Goal: Task Accomplishment & Management: Use online tool/utility

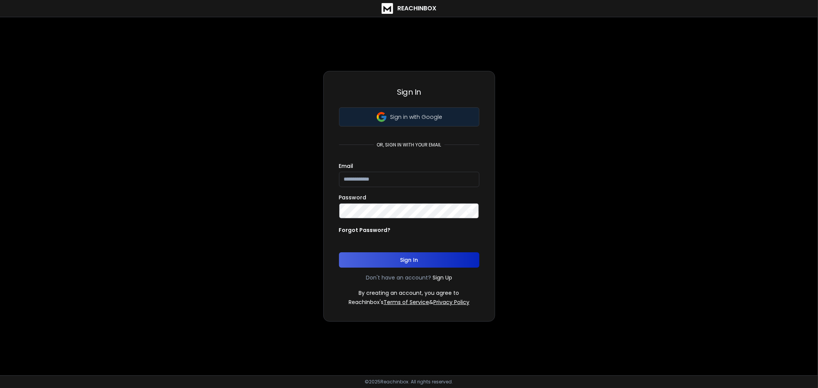
click at [393, 122] on button "Sign in with Google" at bounding box center [409, 116] width 140 height 19
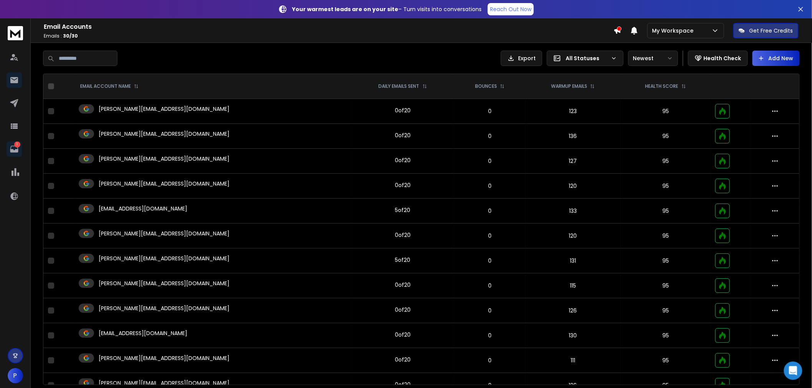
click at [20, 150] on link "1" at bounding box center [14, 149] width 15 height 15
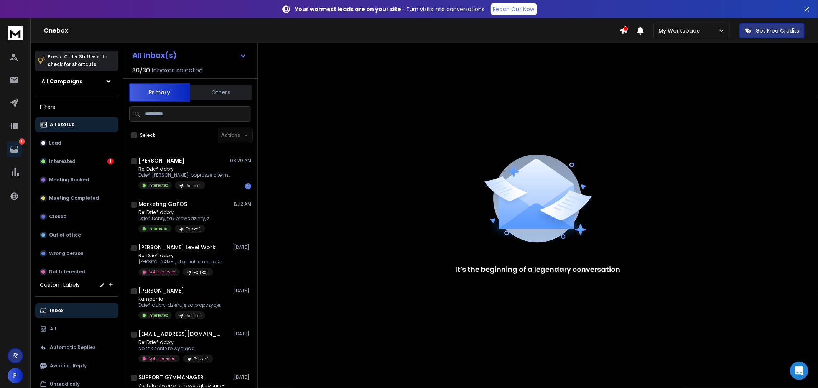
click at [225, 94] on button "Others" at bounding box center [220, 92] width 61 height 17
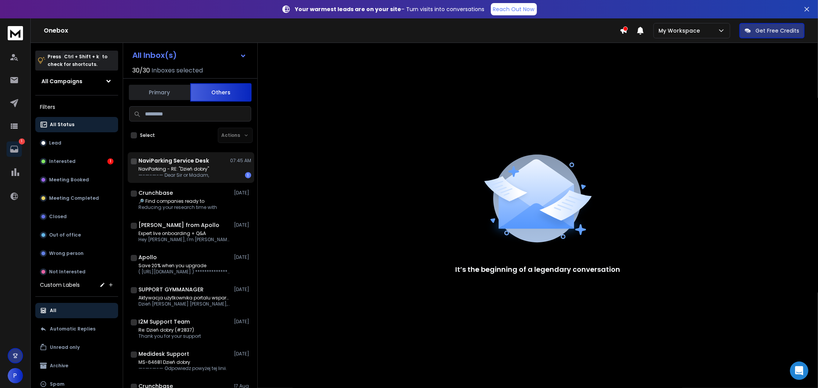
click at [200, 172] on p "—-—-—-— Dear Sir or Madam," at bounding box center [173, 175] width 71 height 6
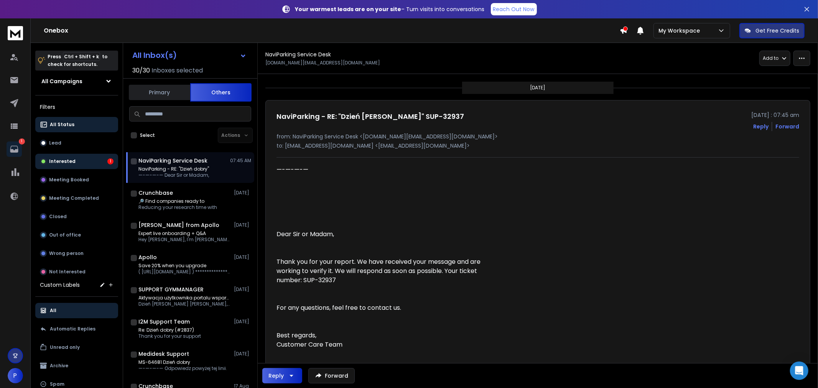
click at [98, 164] on button "Interested 1" at bounding box center [76, 161] width 83 height 15
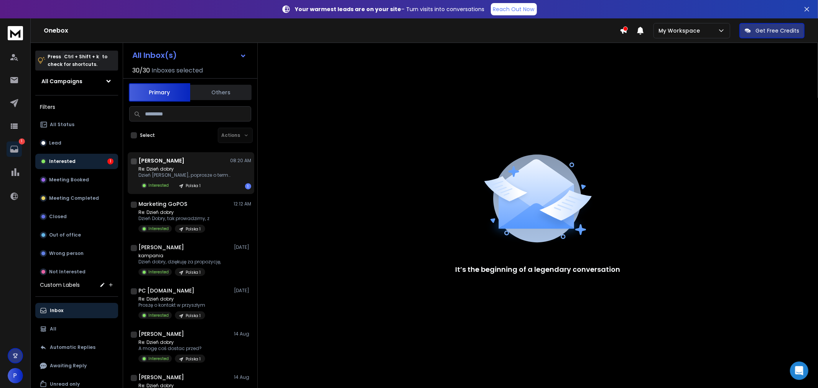
click at [204, 186] on div "Interested Polska 1" at bounding box center [184, 185] width 92 height 8
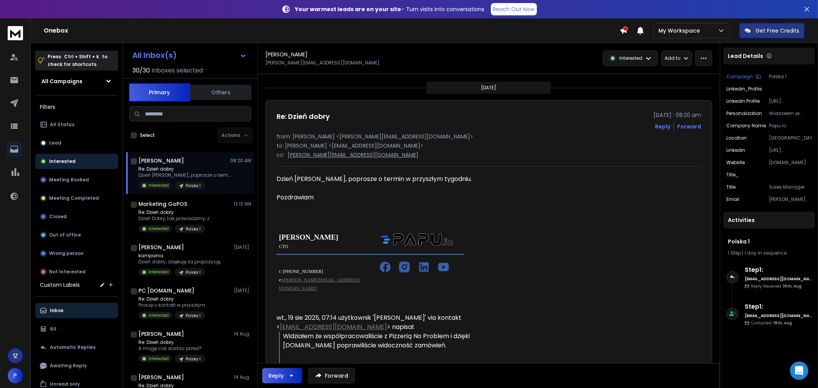
click at [275, 371] on div "Reply" at bounding box center [282, 375] width 28 height 9
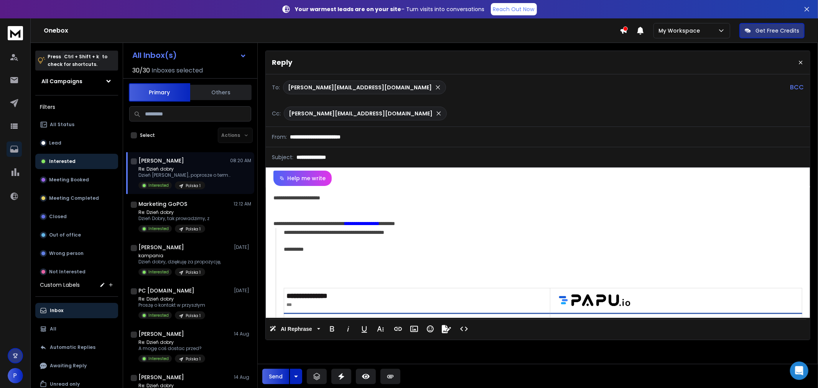
click at [273, 198] on div "**********" at bounding box center [538, 252] width 544 height 132
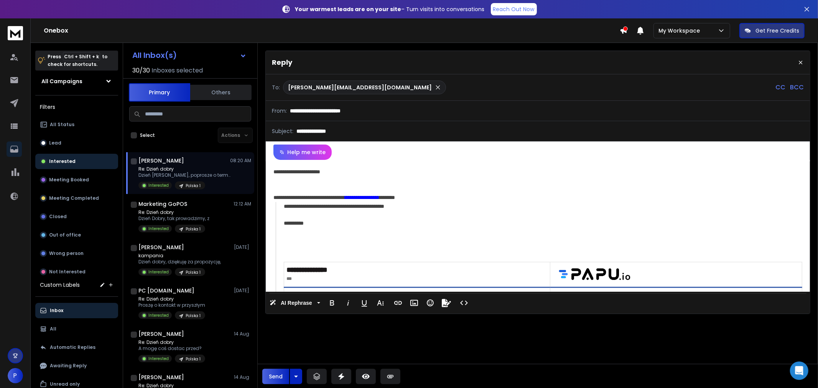
click at [335, 171] on div "**********" at bounding box center [533, 172] width 520 height 8
drag, startPoint x: 449, startPoint y: 175, endPoint x: 252, endPoint y: 175, distance: 196.7
click at [252, 175] on div "All Inbox(s) 30 / 30 Inboxes selected Primary Others Select Actions Michał Stre…" at bounding box center [470, 237] width 695 height 388
copy div "**********"
click at [467, 175] on div "**********" at bounding box center [533, 172] width 520 height 8
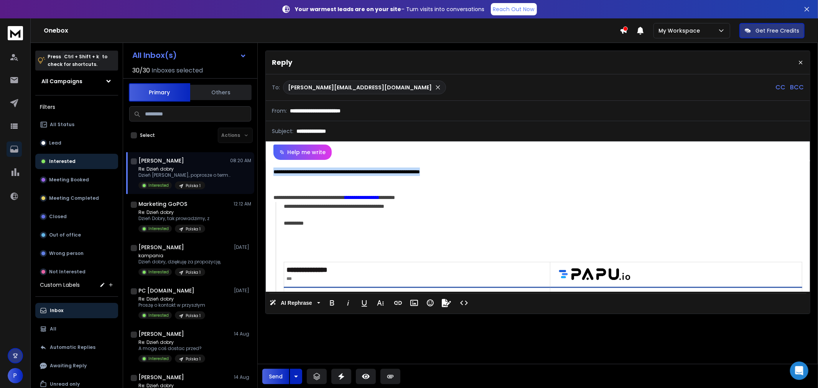
drag, startPoint x: 466, startPoint y: 173, endPoint x: 268, endPoint y: 170, distance: 198.7
click at [268, 170] on div "**********" at bounding box center [538, 226] width 544 height 132
click at [351, 174] on div "**********" at bounding box center [533, 172] width 520 height 8
drag, startPoint x: 495, startPoint y: 173, endPoint x: 460, endPoint y: 173, distance: 34.9
click at [460, 173] on div "**********" at bounding box center [533, 172] width 520 height 8
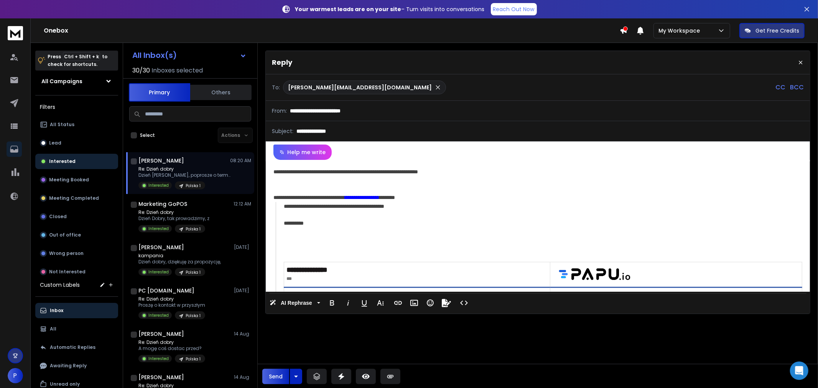
click at [273, 170] on div "**********" at bounding box center [533, 172] width 520 height 8
click at [280, 376] on button "Send" at bounding box center [275, 376] width 27 height 15
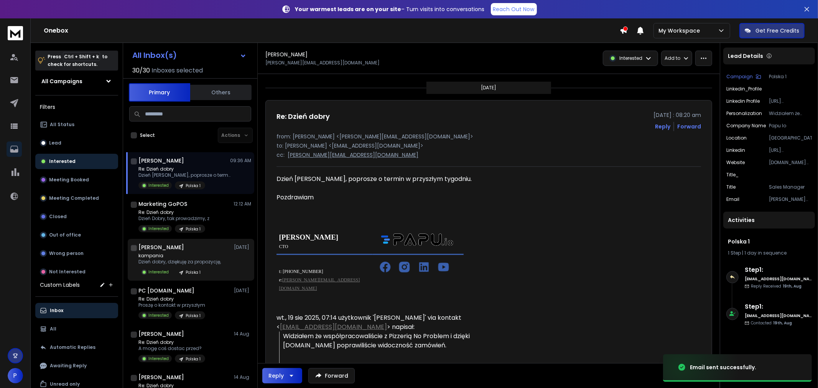
click at [179, 272] on icon at bounding box center [181, 271] width 5 height 5
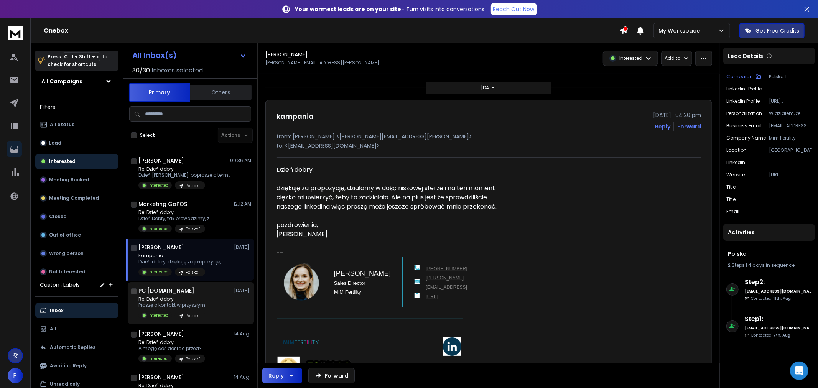
scroll to position [43, 0]
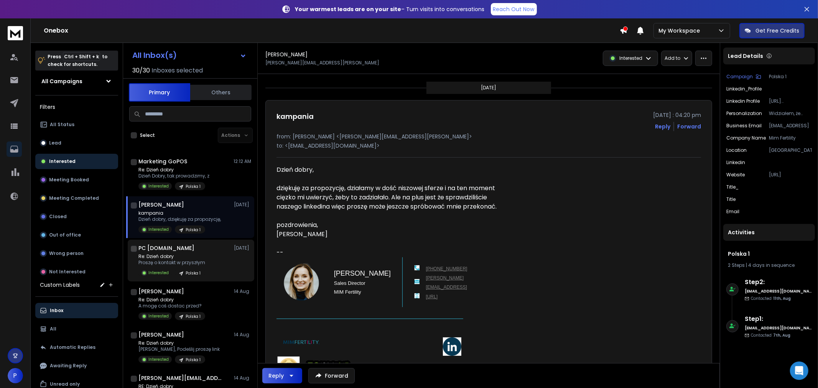
click at [187, 251] on div "PC info.pl 18 Aug" at bounding box center [194, 248] width 113 height 8
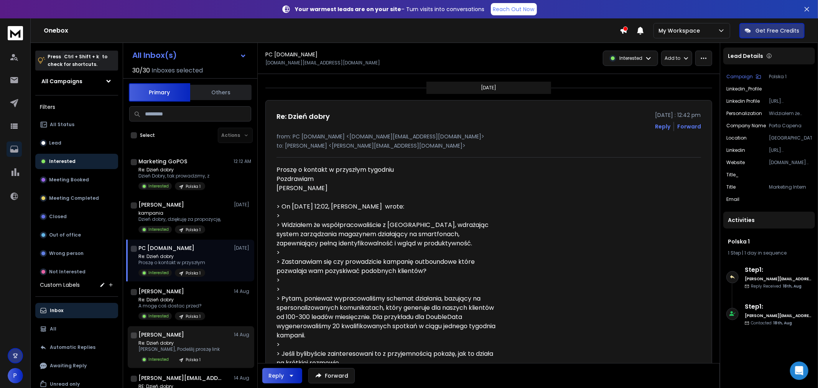
click at [203, 335] on div "Karolina Piosik 14 Aug" at bounding box center [194, 335] width 113 height 8
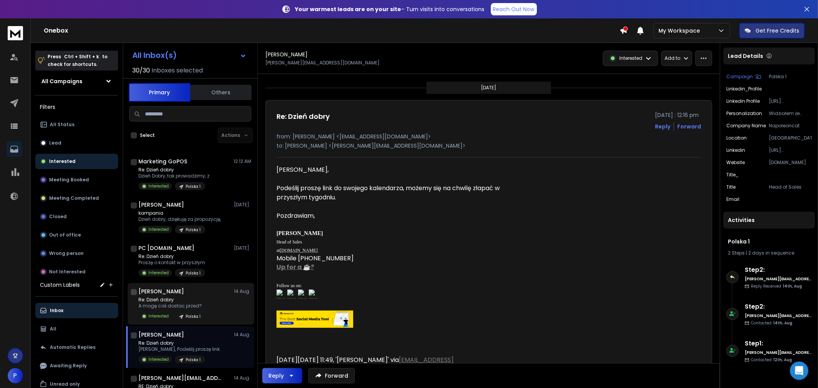
click at [206, 294] on div "Piotr Hołubowicz 14 Aug" at bounding box center [194, 292] width 113 height 8
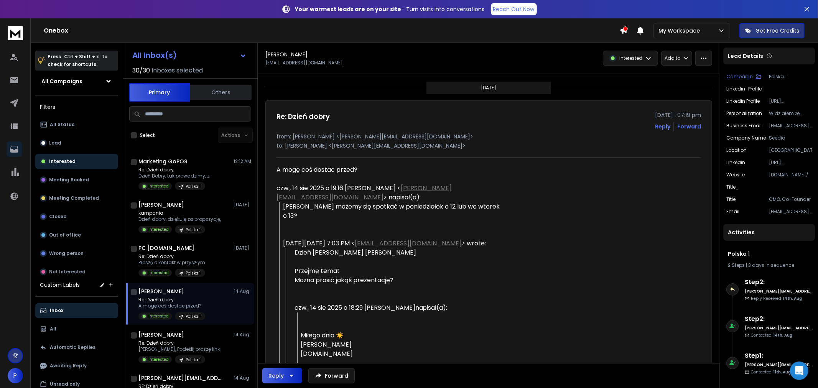
click at [279, 376] on div "Reply" at bounding box center [275, 376] width 15 height 8
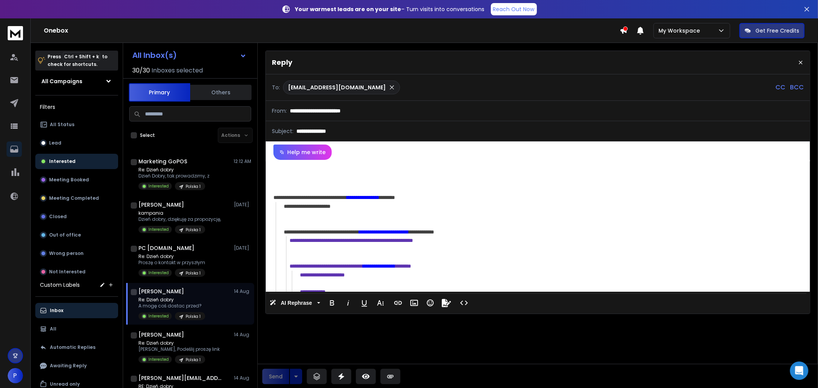
click at [307, 164] on div "**********" at bounding box center [538, 226] width 544 height 132
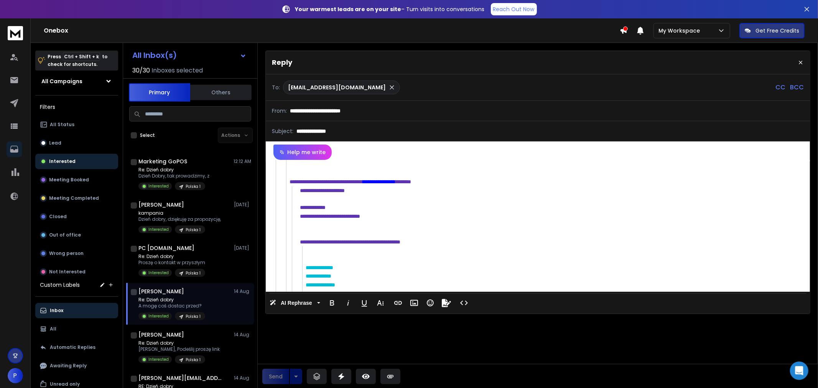
scroll to position [85, 0]
click at [56, 148] on button "Lead" at bounding box center [76, 142] width 83 height 15
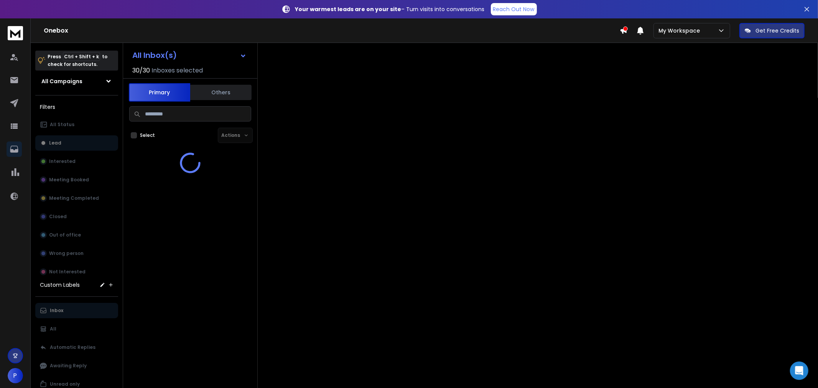
scroll to position [0, 0]
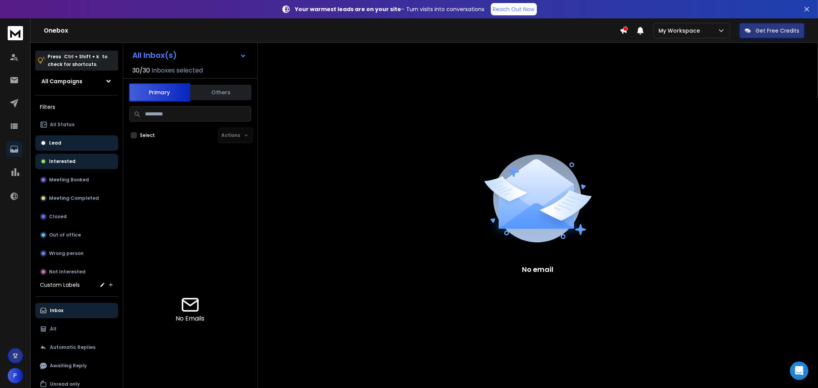
click at [59, 160] on p "Interested" at bounding box center [62, 161] width 26 height 6
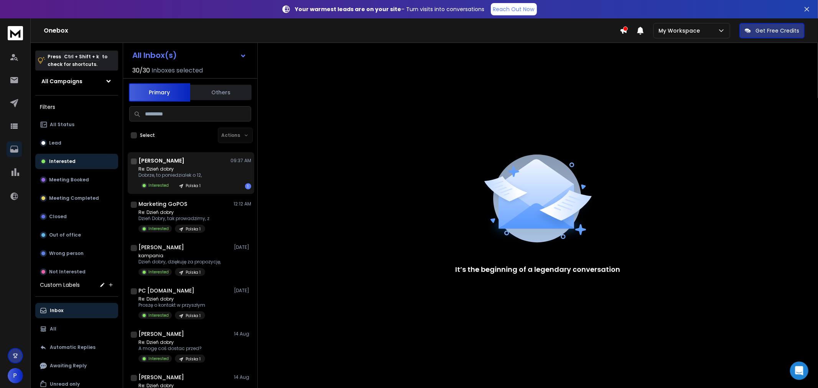
click at [193, 170] on p "Re: Dzień dobry" at bounding box center [171, 169] width 67 height 6
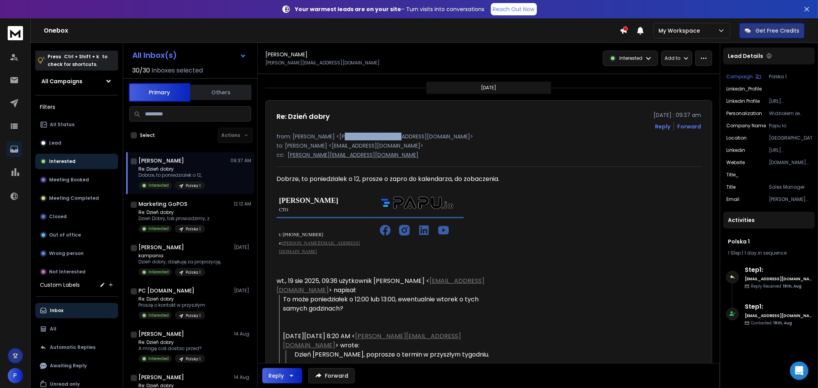
drag, startPoint x: 392, startPoint y: 137, endPoint x: 338, endPoint y: 139, distance: 53.7
click at [338, 139] on p "from: Michał Strecker <m.strecker@papu.io>" at bounding box center [489, 137] width 425 height 8
copy p "m.strecker@papu.io"
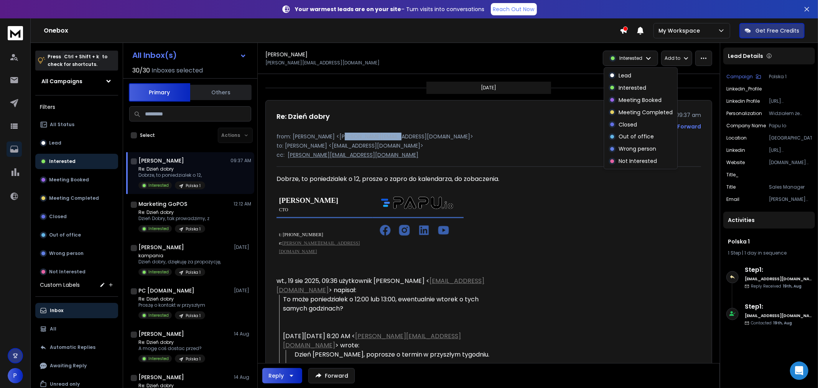
click at [642, 59] on p "Interested" at bounding box center [630, 58] width 23 height 6
click at [630, 102] on p "Meeting Booked" at bounding box center [640, 100] width 43 height 8
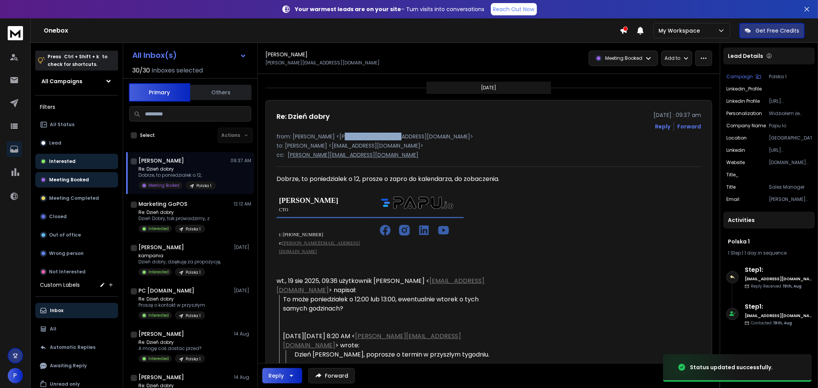
click at [82, 183] on p "Meeting Booked" at bounding box center [69, 180] width 40 height 6
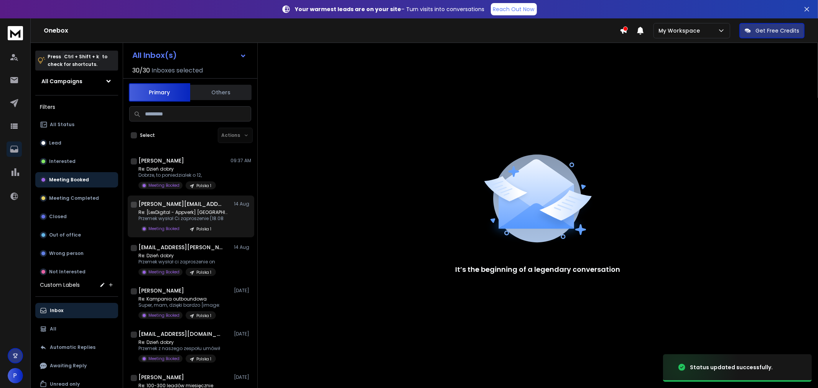
click at [187, 207] on h1 "magdalena.guss@lexdigital.pl" at bounding box center [180, 204] width 84 height 8
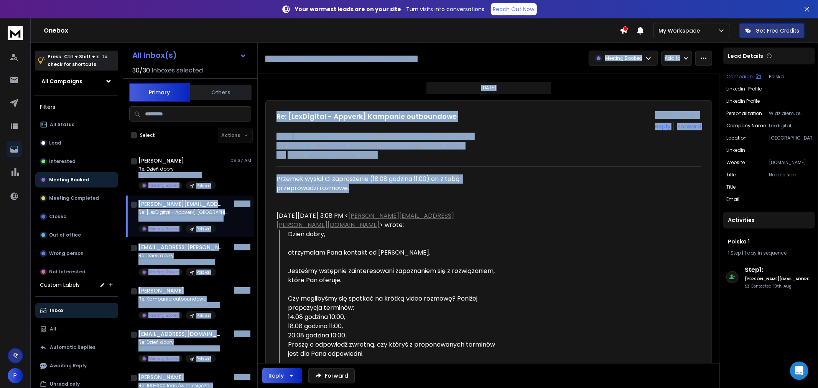
drag, startPoint x: 358, startPoint y: 189, endPoint x: 252, endPoint y: 170, distance: 107.6
click at [252, 170] on div "All Inbox(s) 30 / 30 Inboxes selected Primary Others Select Actions Michał Stre…" at bounding box center [470, 237] width 695 height 388
click at [331, 189] on div "Przemek wysłał Ci zaproszenie (18.08 godzina 11:00) on z tobą przeprowadzi rozm…" at bounding box center [389, 183] width 224 height 18
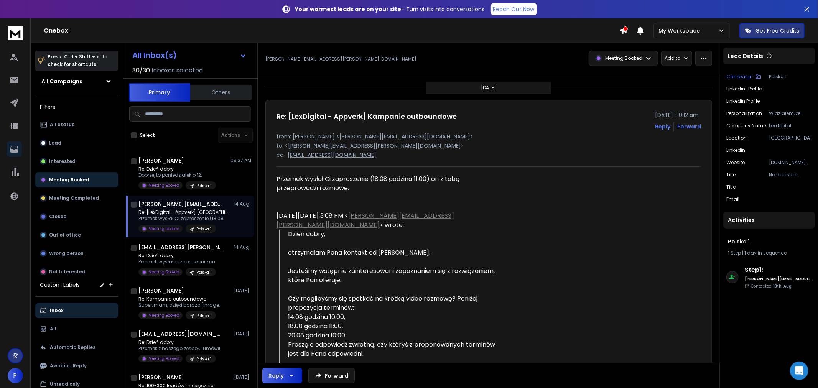
click at [354, 193] on div at bounding box center [389, 197] width 224 height 9
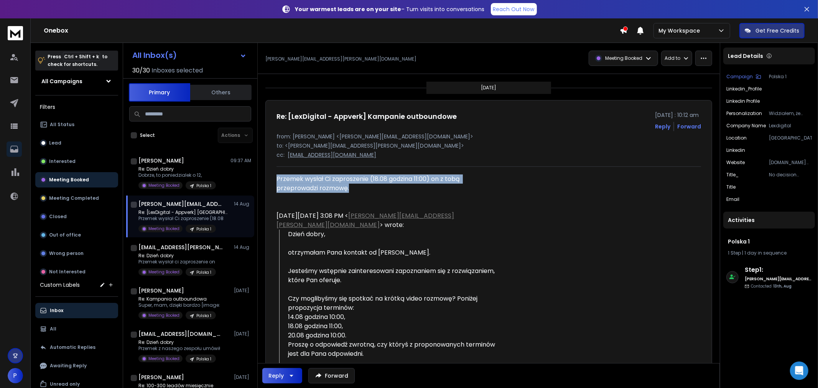
drag, startPoint x: 332, startPoint y: 188, endPoint x: 271, endPoint y: 178, distance: 62.3
click at [271, 178] on div "Re: [LexDigital - Appverk] Kampanie outboundowe 14 August 2025 : 10:12 am Reply…" at bounding box center [488, 390] width 447 height 581
copy div "Przemek wysłał Ci zaproszenie (18.08 godzina 11:00) on z tobą przeprowadzi rozm…"
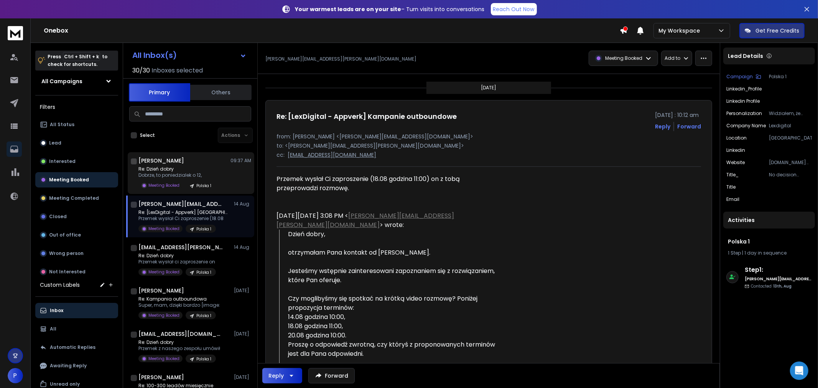
click at [182, 175] on p "Dobrze, to poniedzialek o 12," at bounding box center [176, 175] width 77 height 6
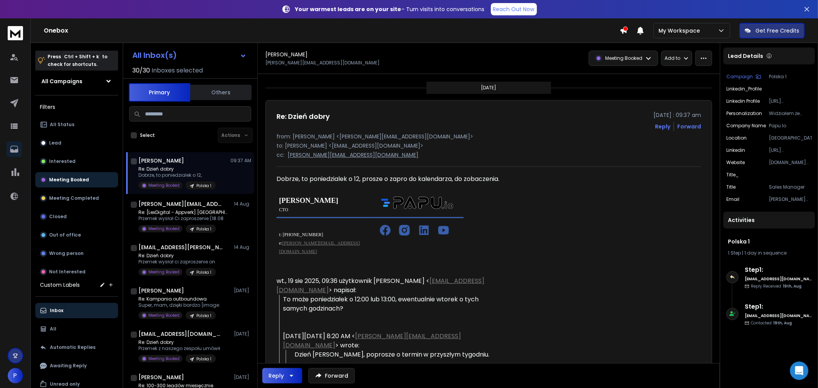
drag, startPoint x: 279, startPoint y: 373, endPoint x: 278, endPoint y: 354, distance: 19.6
click at [279, 374] on div "Reply" at bounding box center [275, 376] width 15 height 8
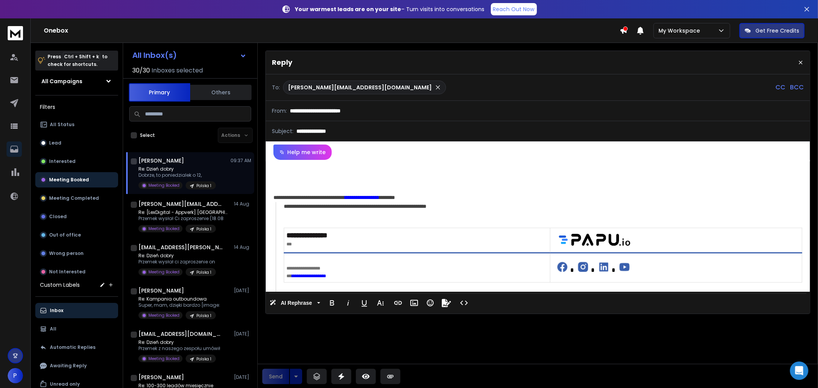
click at [297, 197] on div "**********" at bounding box center [538, 226] width 544 height 132
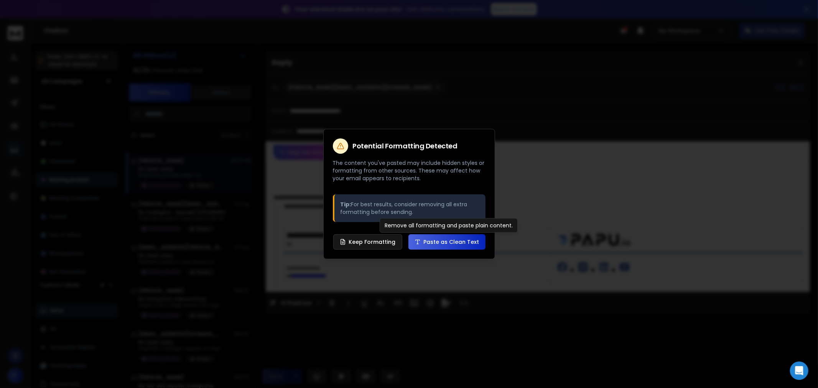
click at [436, 242] on button "Paste as Clean Text" at bounding box center [446, 241] width 77 height 15
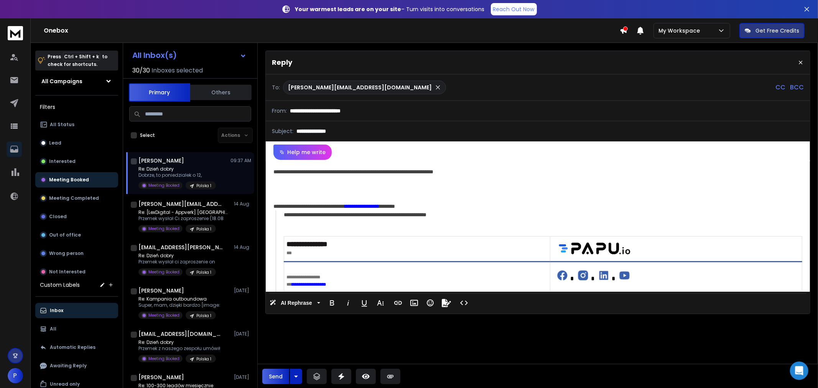
click at [357, 171] on div "**********" at bounding box center [533, 172] width 520 height 8
drag, startPoint x: 351, startPoint y: 171, endPoint x: 400, endPoint y: 174, distance: 49.9
click at [400, 174] on div "**********" at bounding box center [533, 172] width 520 height 8
click at [270, 377] on button "Send" at bounding box center [275, 376] width 27 height 15
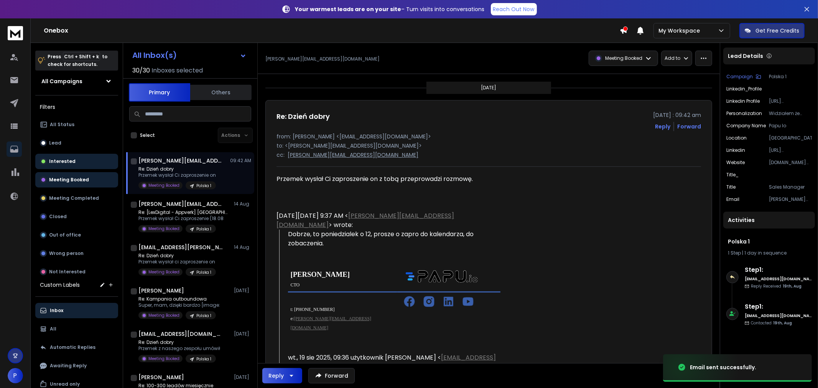
click at [83, 158] on button "Interested" at bounding box center [76, 161] width 83 height 15
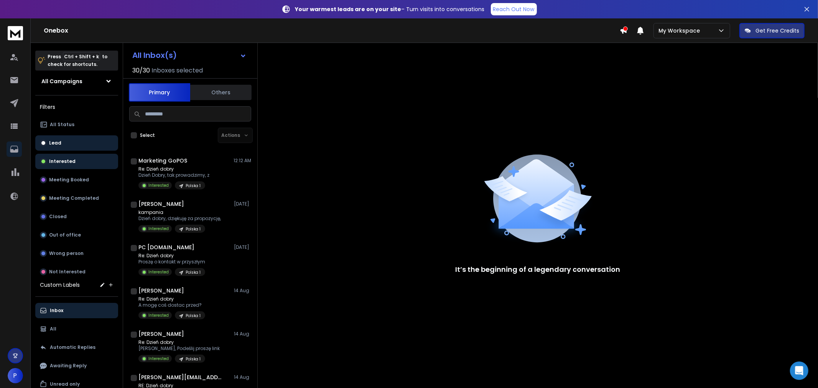
click at [59, 140] on p "Lead" at bounding box center [55, 143] width 12 height 6
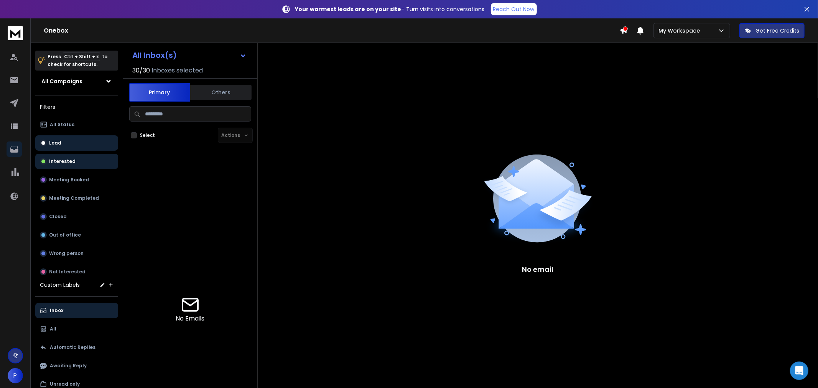
click at [66, 158] on p "Interested" at bounding box center [62, 161] width 26 height 6
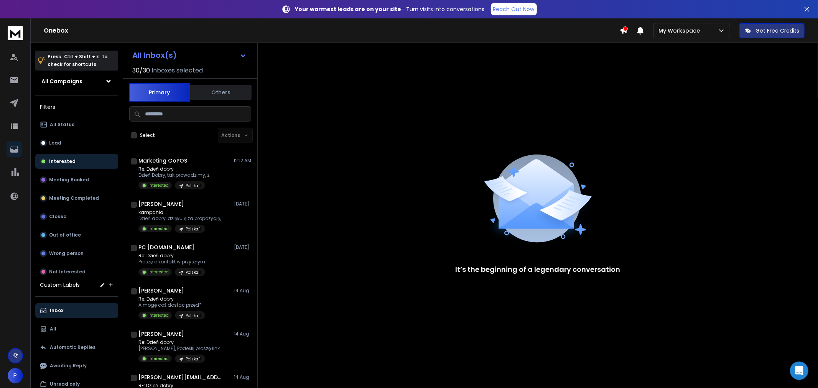
click at [219, 98] on button "Others" at bounding box center [220, 92] width 61 height 17
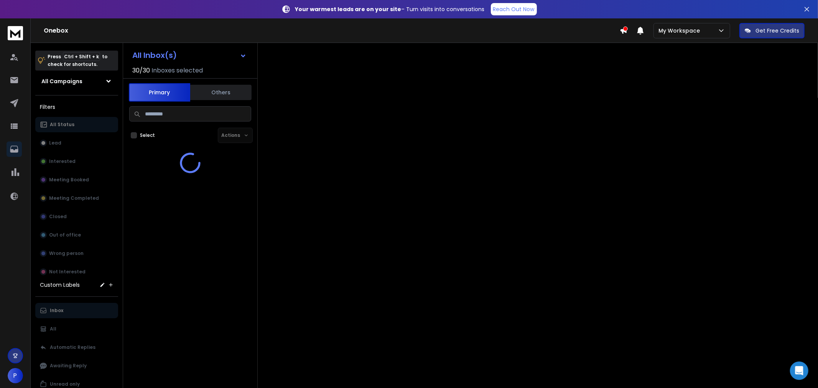
click at [165, 97] on button "Primary" at bounding box center [159, 92] width 61 height 18
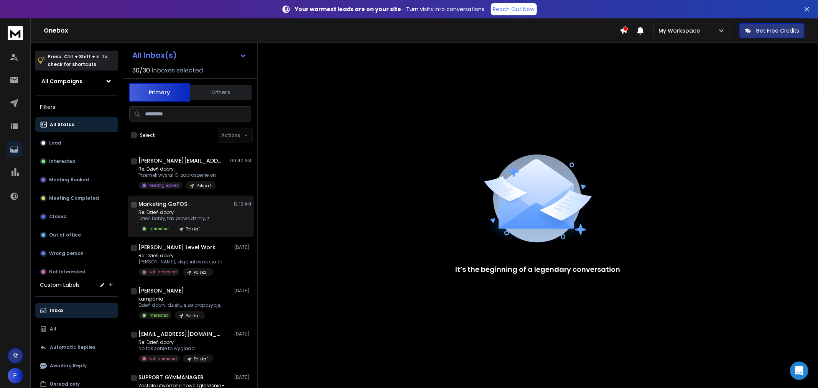
click at [178, 222] on div "Re: Dzień dobry Dzień Dobry, tak prowadzimy, z Interested Polska 1" at bounding box center [173, 220] width 71 height 23
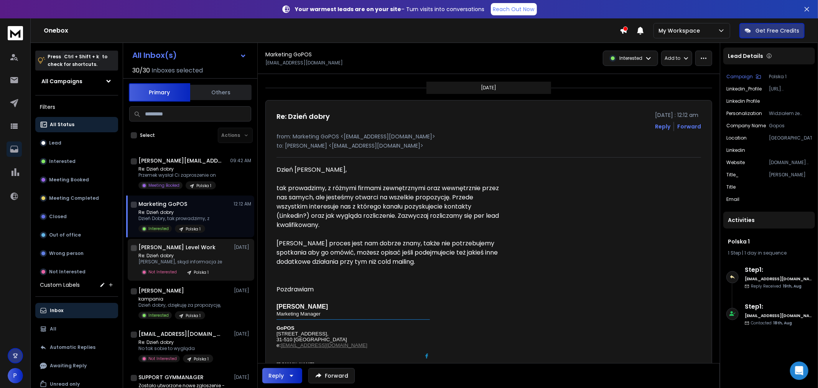
click at [184, 248] on h1 "Artur Chrząszcz Level Work" at bounding box center [176, 248] width 77 height 8
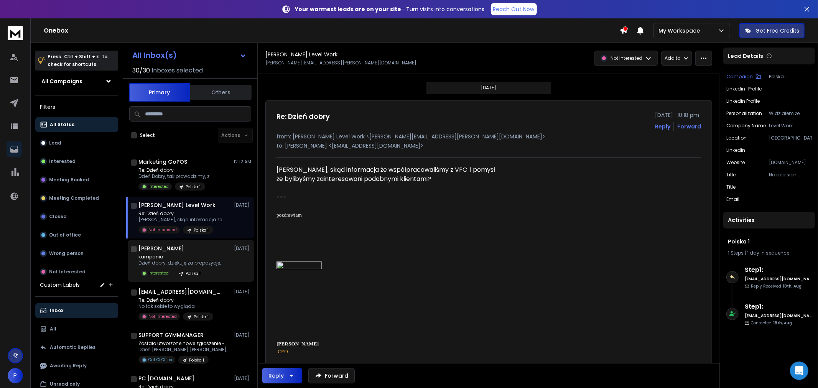
scroll to position [43, 0]
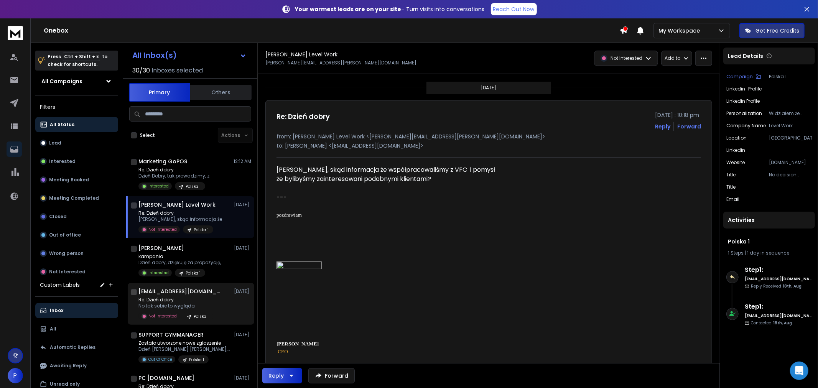
click at [198, 298] on p "Re: Dzień dobry" at bounding box center [175, 300] width 75 height 6
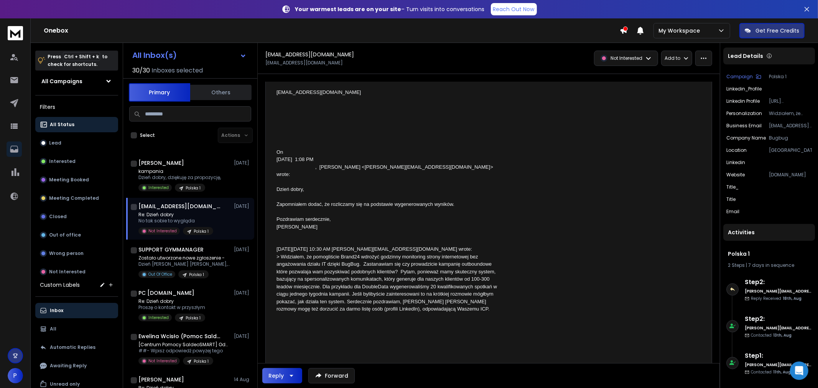
scroll to position [213, 0]
drag, startPoint x: 316, startPoint y: 220, endPoint x: 296, endPoint y: 220, distance: 20.3
click at [296, 94] on div "pawel@bugbug.io" at bounding box center [389, 90] width 224 height 8
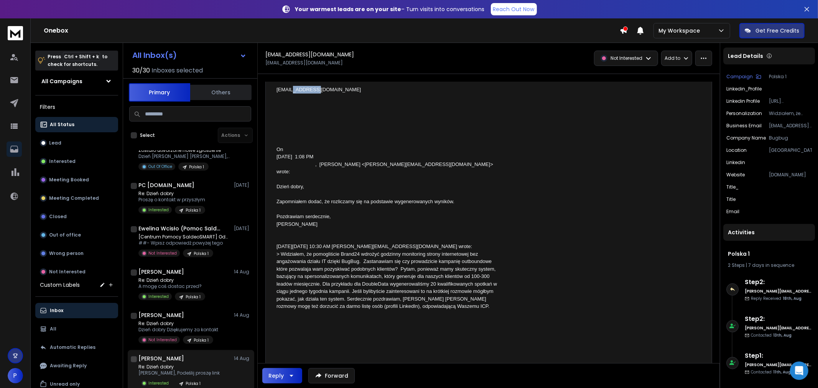
scroll to position [341, 0]
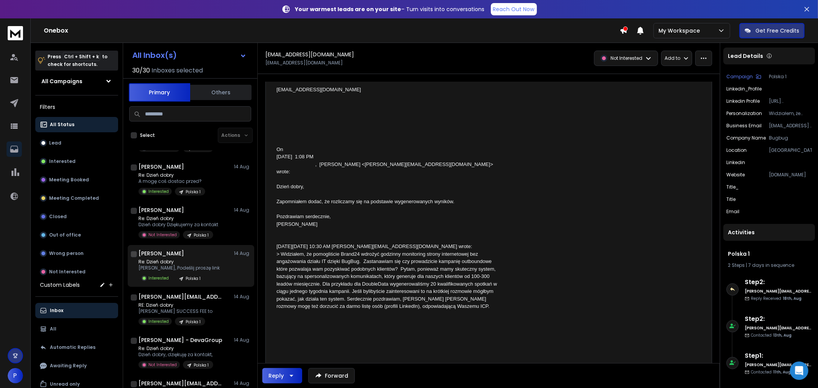
click at [196, 253] on div "Karolina Piosik 14 Aug" at bounding box center [194, 254] width 113 height 8
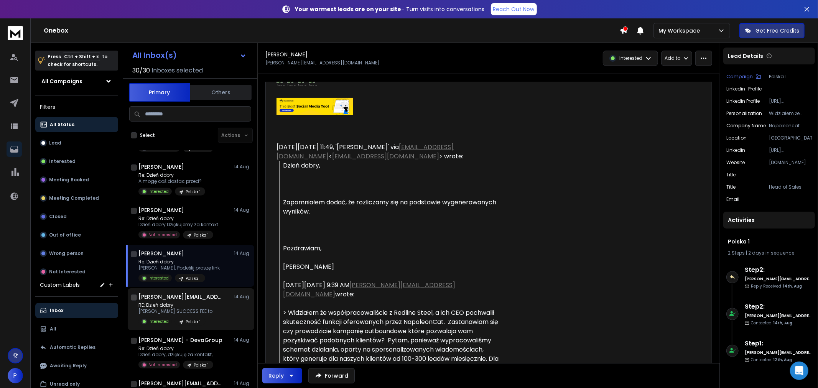
click at [209, 305] on div "RE: Dzień dobry Panie Marku SUCCESS FEE to Interested Polska 1" at bounding box center [194, 313] width 113 height 23
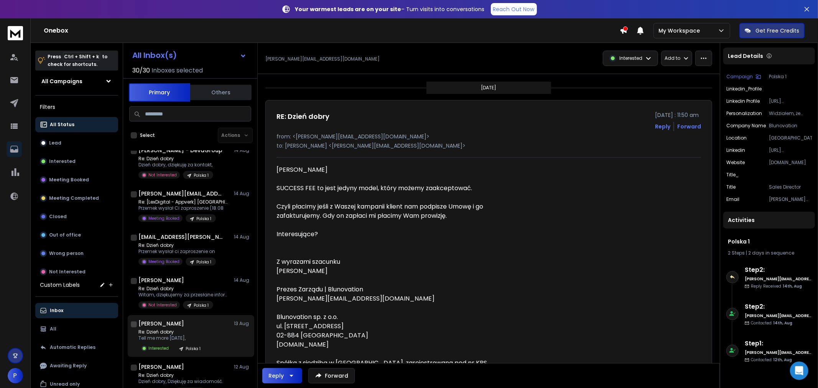
scroll to position [554, 0]
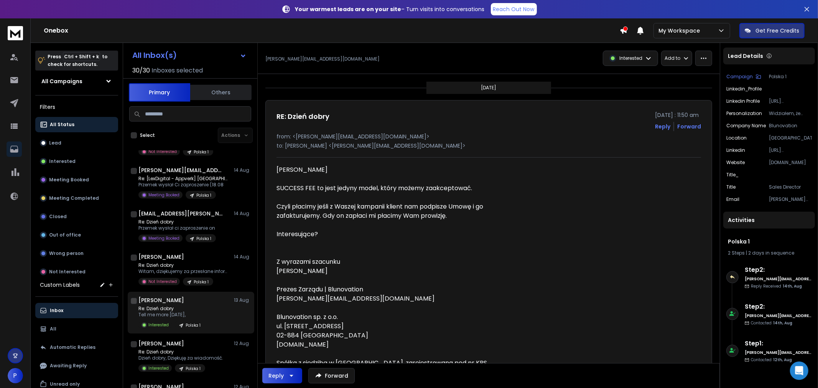
click at [192, 301] on div "Dmitriy S 13 Aug" at bounding box center [194, 300] width 113 height 8
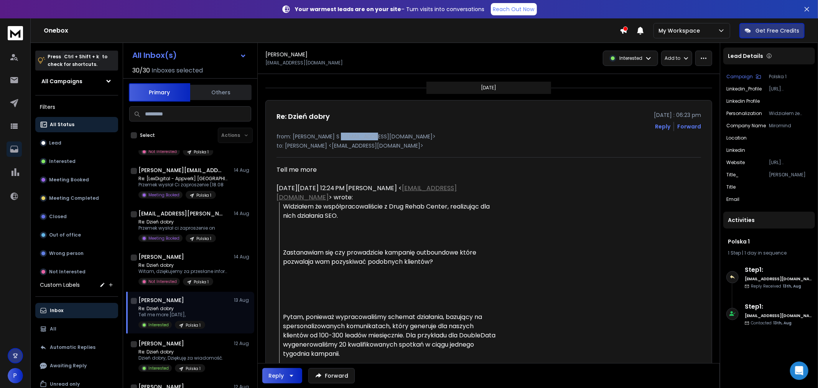
drag, startPoint x: 334, startPoint y: 138, endPoint x: 374, endPoint y: 137, distance: 39.9
click at [374, 137] on p "from: Dmitriy S <info@miromind.com>" at bounding box center [489, 137] width 425 height 8
copy p "miromind.com"
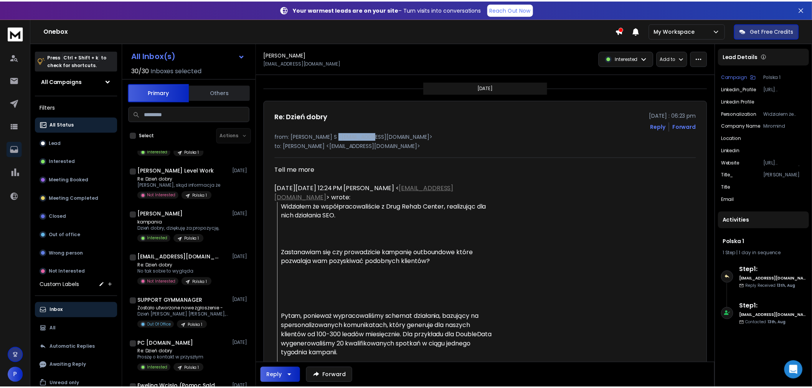
scroll to position [0, 0]
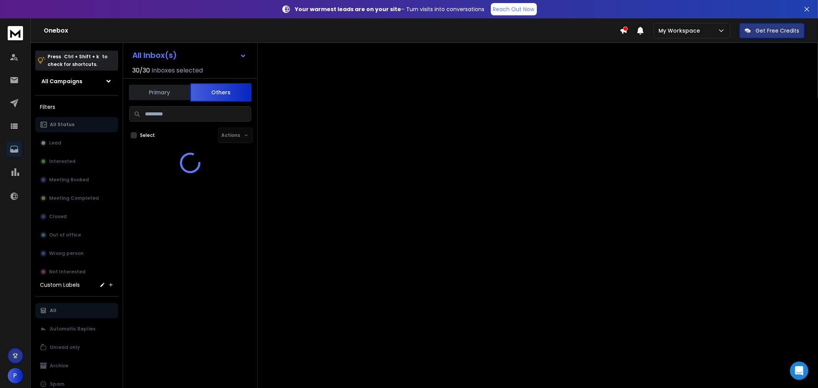
click at [212, 87] on button "Others" at bounding box center [220, 92] width 61 height 18
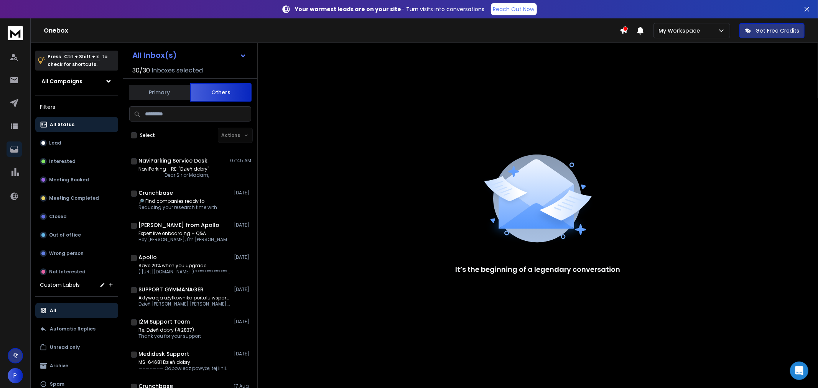
click at [13, 90] on div at bounding box center [16, 81] width 18 height 18
click at [10, 105] on icon at bounding box center [14, 103] width 9 height 9
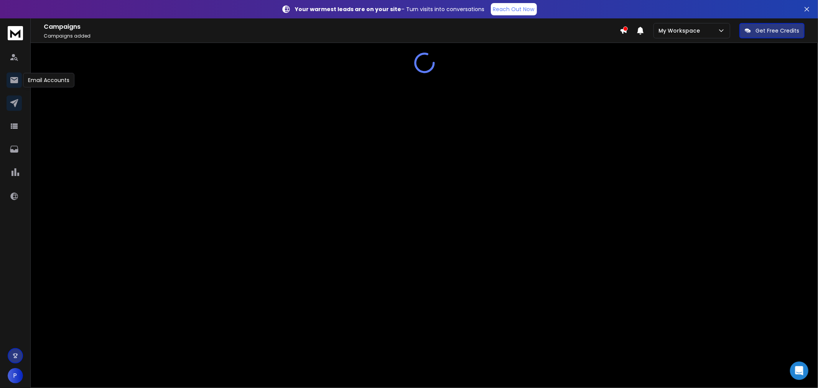
click at [13, 84] on icon at bounding box center [14, 80] width 9 height 9
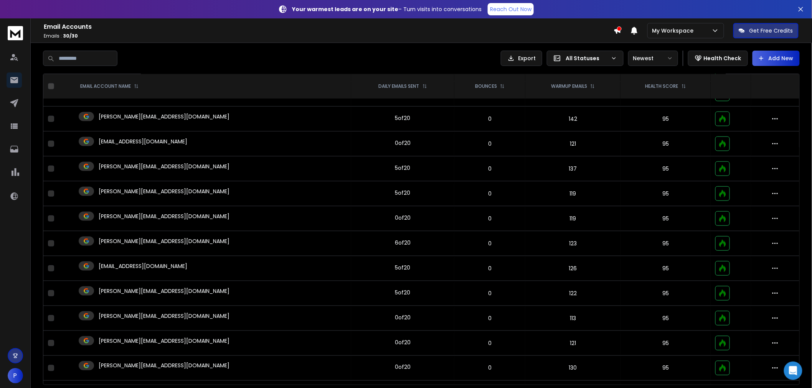
scroll to position [469, 0]
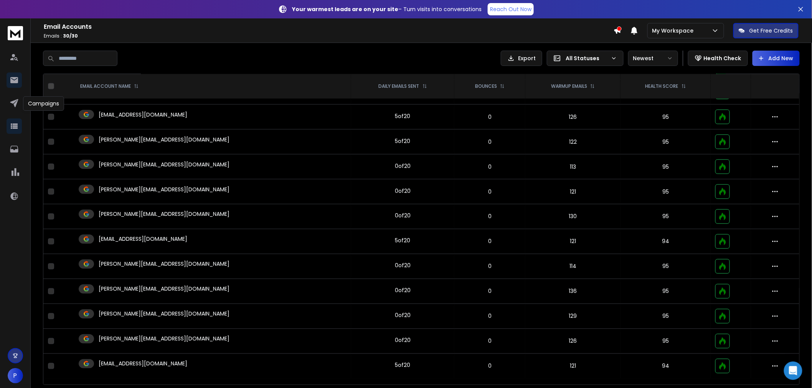
click at [18, 132] on link at bounding box center [14, 126] width 15 height 15
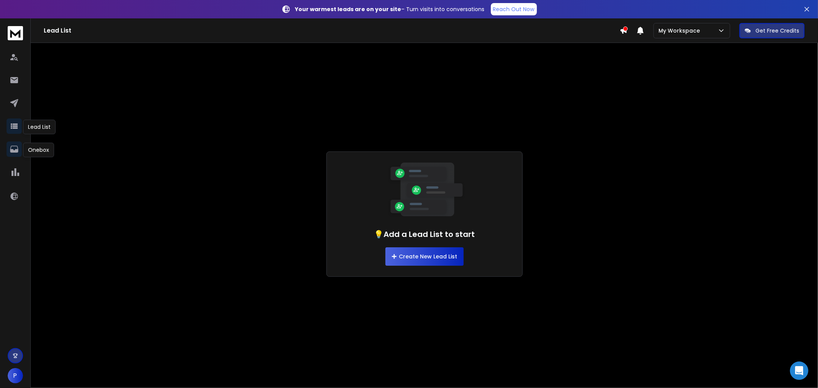
click at [18, 146] on link at bounding box center [14, 149] width 15 height 15
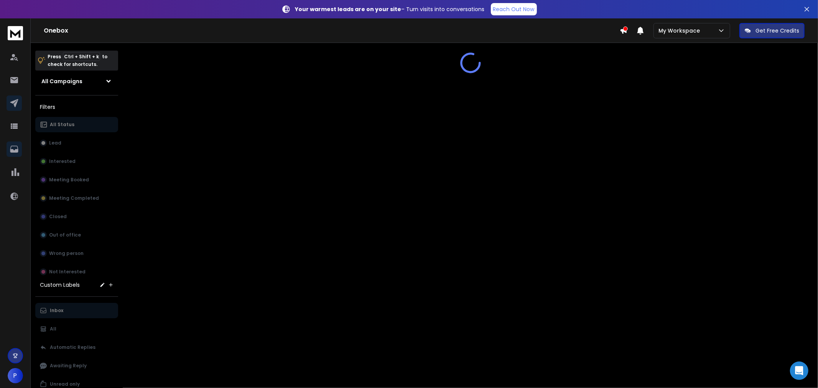
click at [15, 105] on icon at bounding box center [14, 103] width 8 height 8
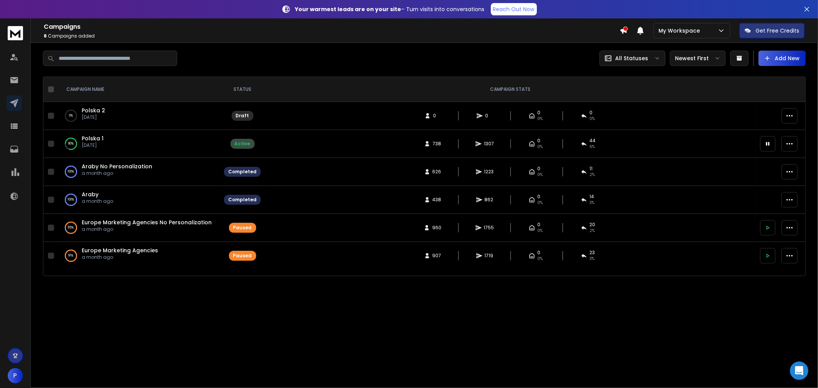
click at [131, 256] on p "a month ago" at bounding box center [120, 257] width 76 height 6
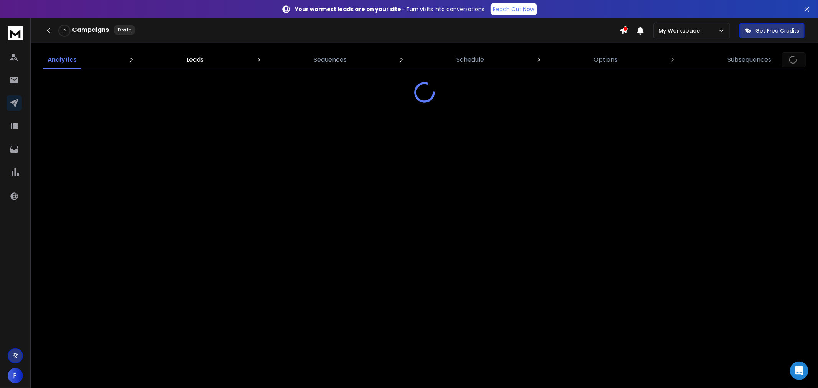
click at [197, 61] on p "Leads" at bounding box center [194, 59] width 17 height 9
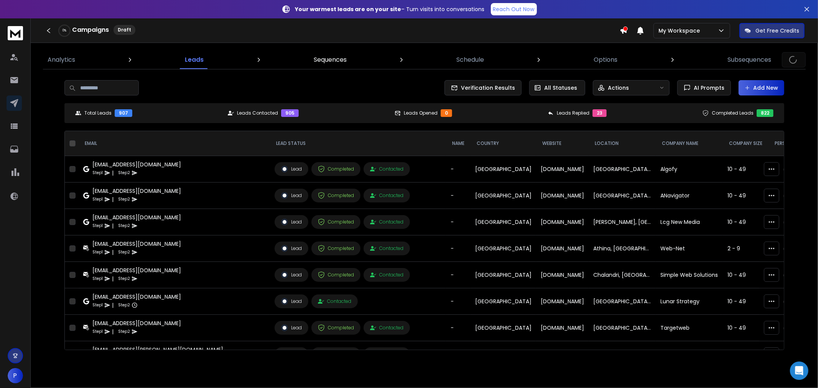
click at [328, 63] on div "Analytics Leads Sequences Schedule Options Subsequences" at bounding box center [424, 60] width 763 height 19
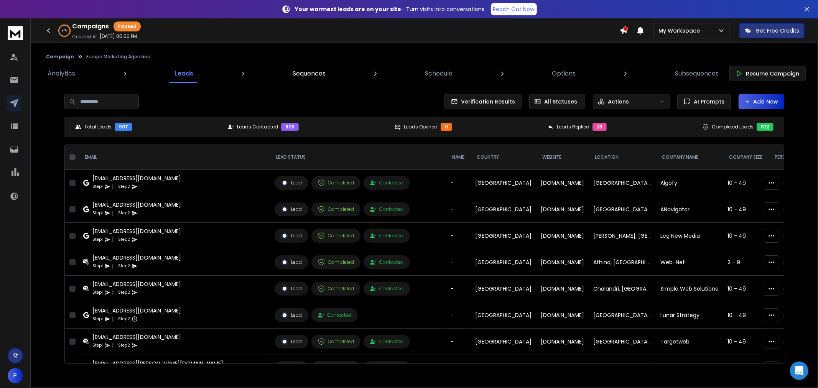
click at [312, 72] on p "Sequences" at bounding box center [309, 73] width 33 height 9
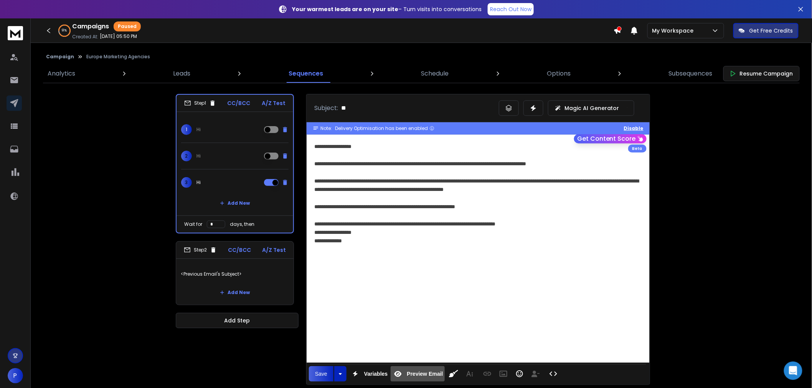
click at [405, 374] on div "Preview Email" at bounding box center [417, 374] width 54 height 13
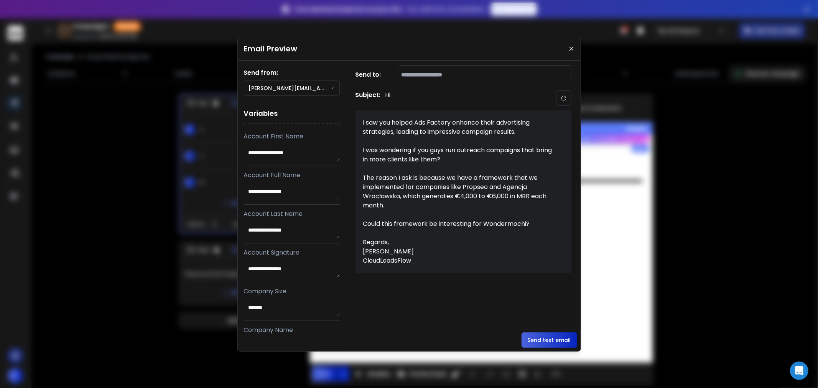
click at [445, 74] on input at bounding box center [485, 75] width 167 height 14
type input "**********"
drag, startPoint x: 532, startPoint y: 341, endPoint x: 531, endPoint y: 336, distance: 5.5
click at [533, 342] on button "Send test email" at bounding box center [550, 340] width 56 height 15
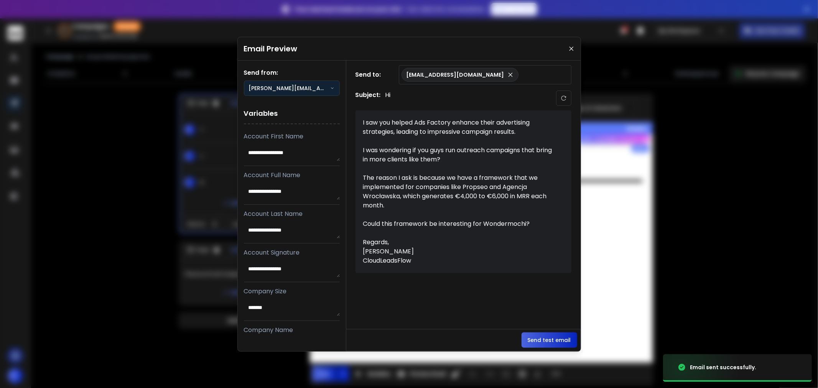
click at [322, 92] on button "marek.b@friendlyintromail.com" at bounding box center [292, 88] width 96 height 15
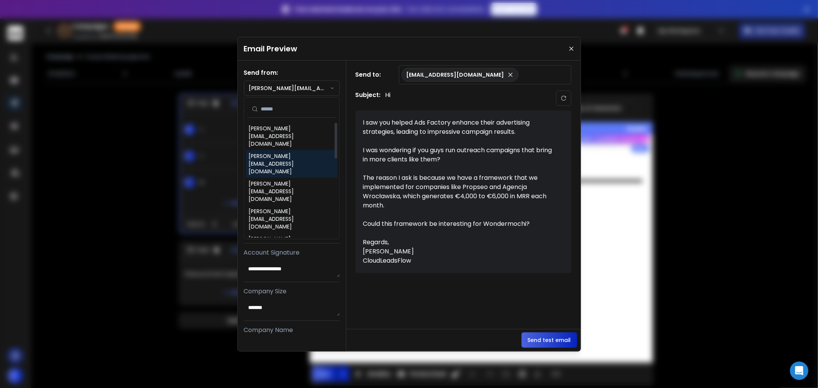
click at [282, 152] on div "daniel.k@hellointromail.com" at bounding box center [292, 163] width 86 height 23
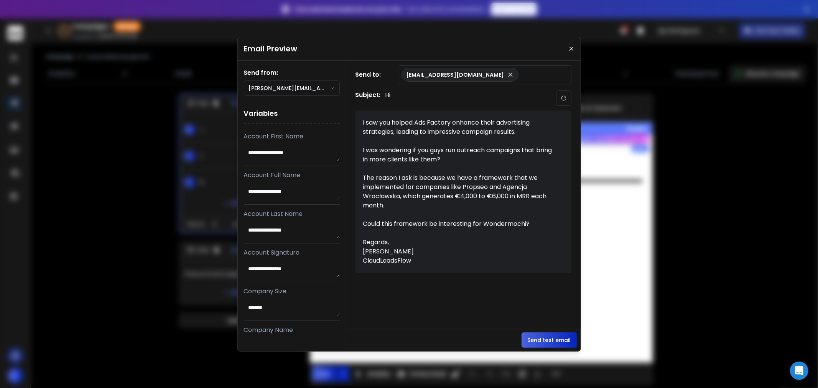
drag, startPoint x: 540, startPoint y: 342, endPoint x: 533, endPoint y: 326, distance: 16.7
click at [539, 342] on button "Send test email" at bounding box center [550, 340] width 56 height 15
click at [568, 52] on div "Email Preview" at bounding box center [409, 48] width 343 height 23
click at [569, 49] on icon at bounding box center [571, 49] width 6 height 6
